Goal: Task Accomplishment & Management: Manage account settings

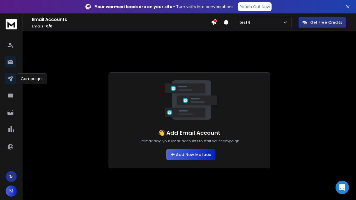
click at [14, 77] on link at bounding box center [10, 78] width 11 height 11
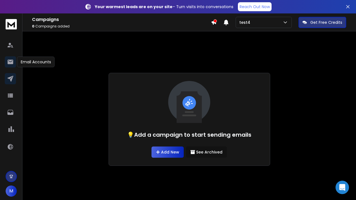
click at [10, 61] on icon at bounding box center [10, 62] width 7 height 7
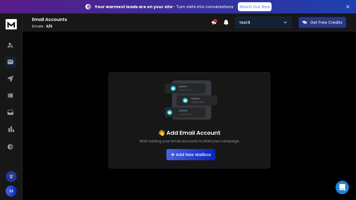
click at [275, 24] on div "test4" at bounding box center [263, 23] width 49 height 6
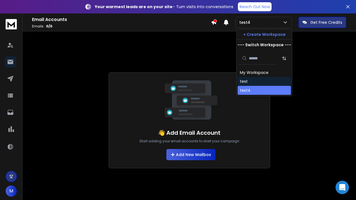
click at [255, 81] on div "test" at bounding box center [264, 81] width 53 height 9
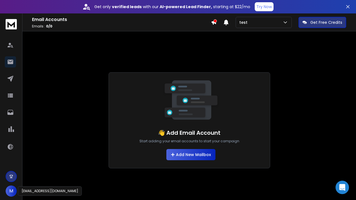
click at [10, 194] on span "M" at bounding box center [11, 191] width 11 height 11
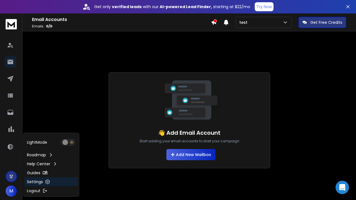
click at [309, 146] on div "👋 Add Email Account Start adding your email accounts to start your campaign Add…" at bounding box center [189, 120] width 316 height 96
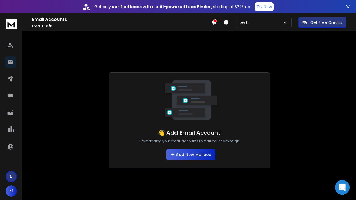
click at [341, 184] on div "Open Intercom Messenger" at bounding box center [342, 187] width 15 height 15
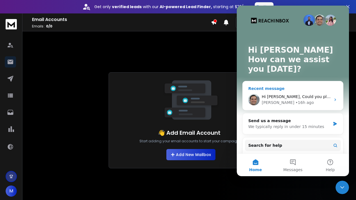
click at [296, 101] on div "[PERSON_NAME] • 16h ago" at bounding box center [296, 103] width 69 height 6
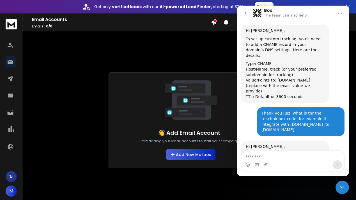
scroll to position [99, 0]
